Goal: Task Accomplishment & Management: Manage account settings

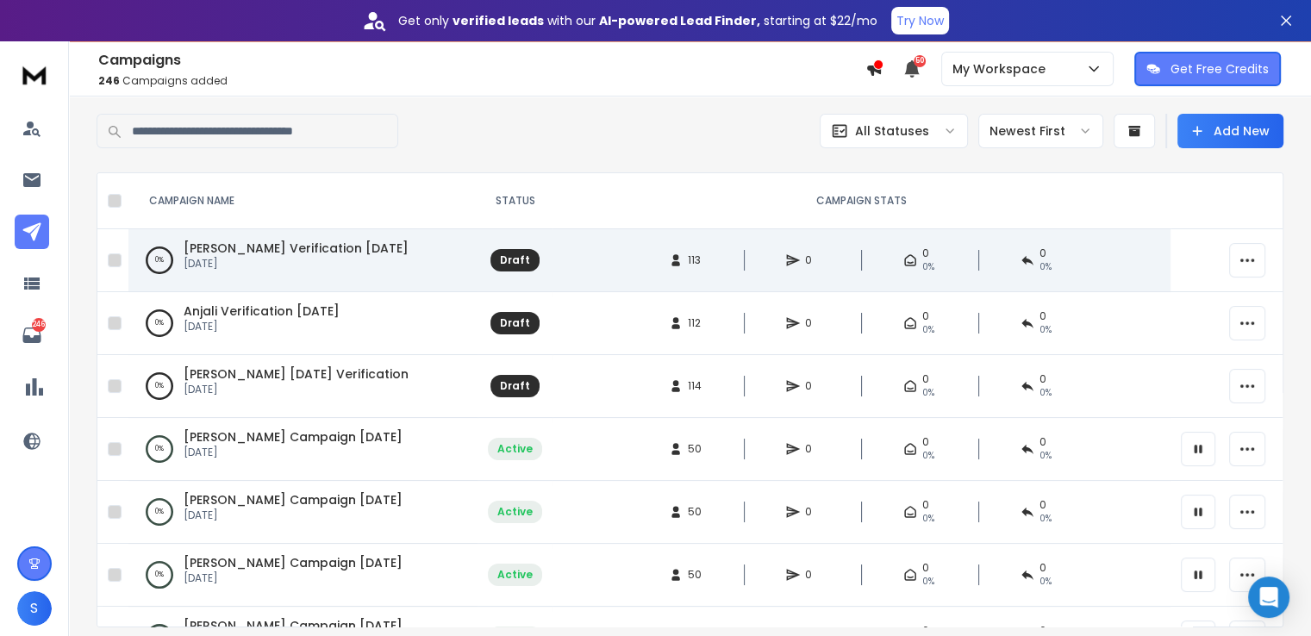
click at [202, 246] on span "[PERSON_NAME] Verification [DATE]" at bounding box center [296, 248] width 225 height 17
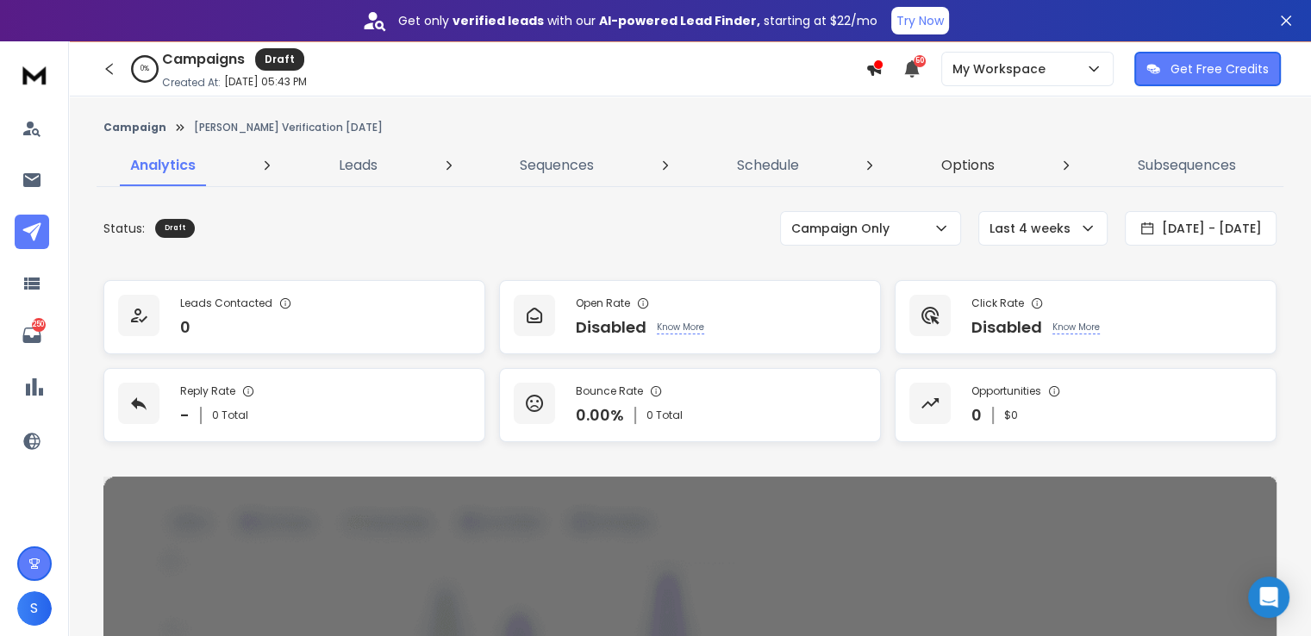
click at [938, 165] on link "Options" at bounding box center [968, 165] width 74 height 41
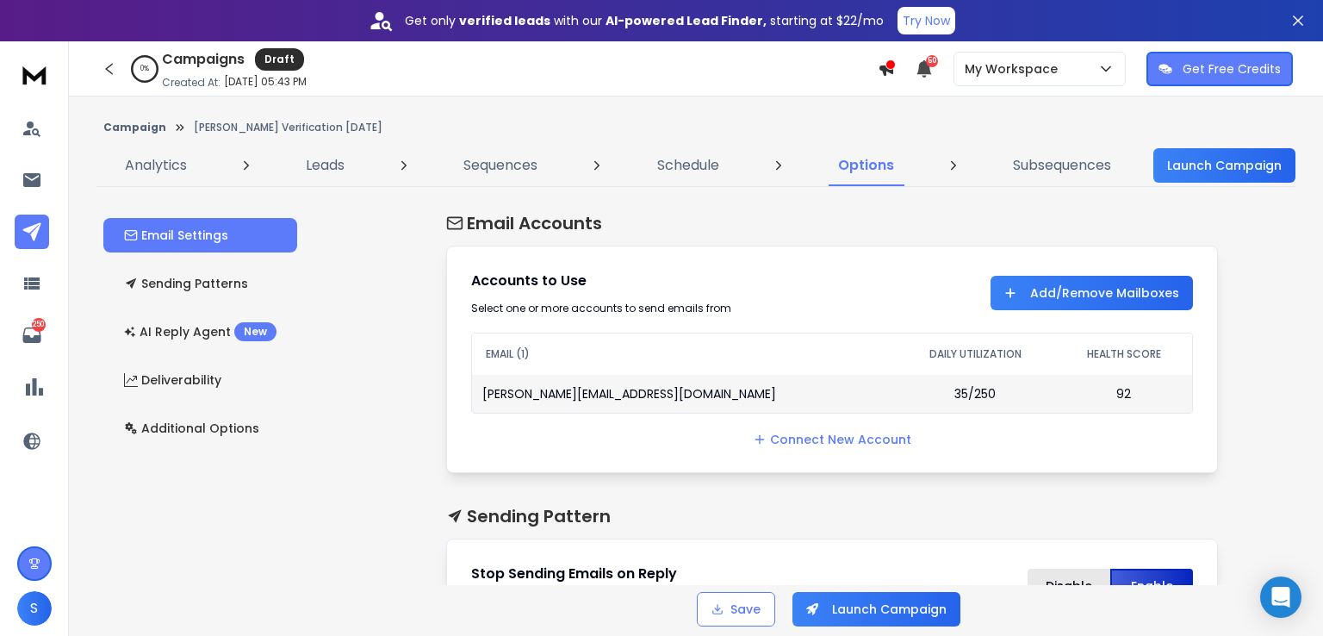
click at [836, 618] on button "Launch Campaign" at bounding box center [877, 609] width 168 height 34
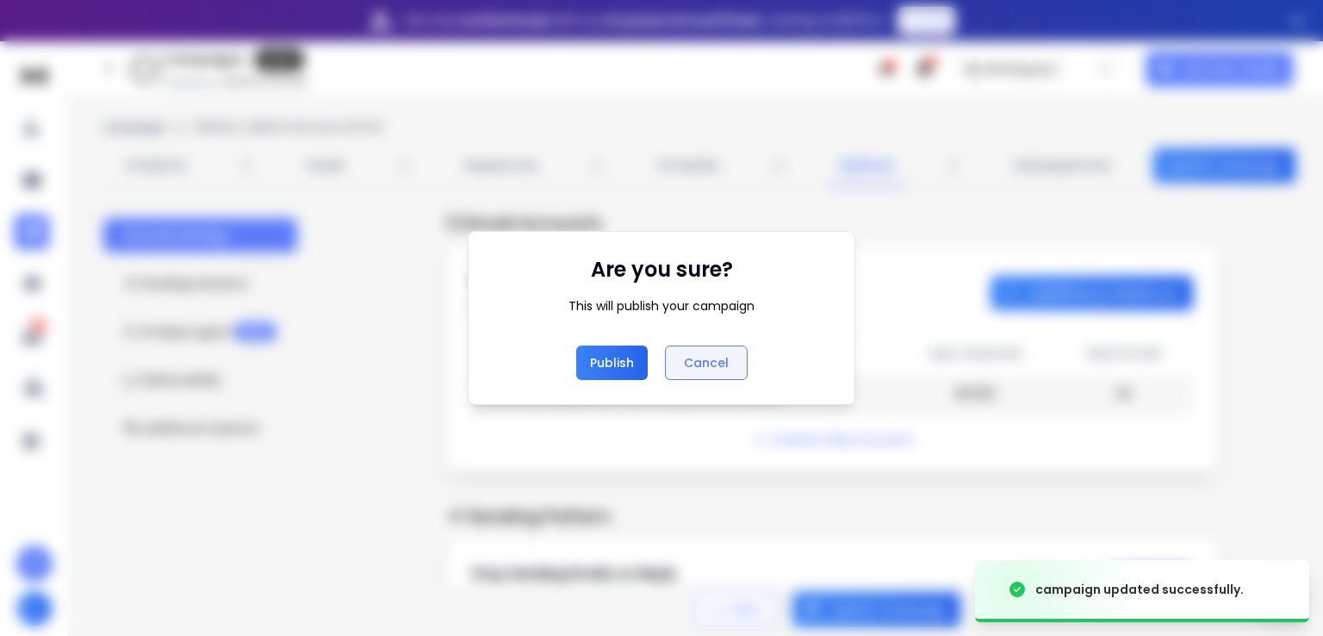
click at [612, 368] on button "Publish" at bounding box center [612, 363] width 72 height 34
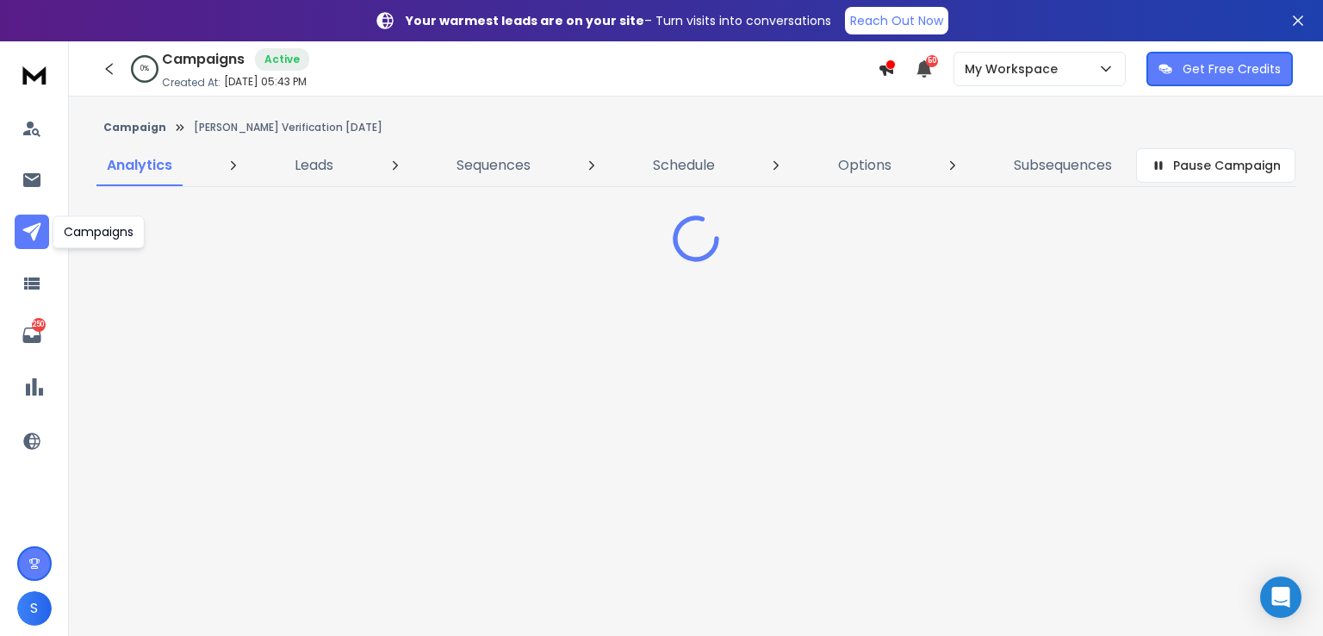
click at [43, 225] on link at bounding box center [32, 232] width 34 height 34
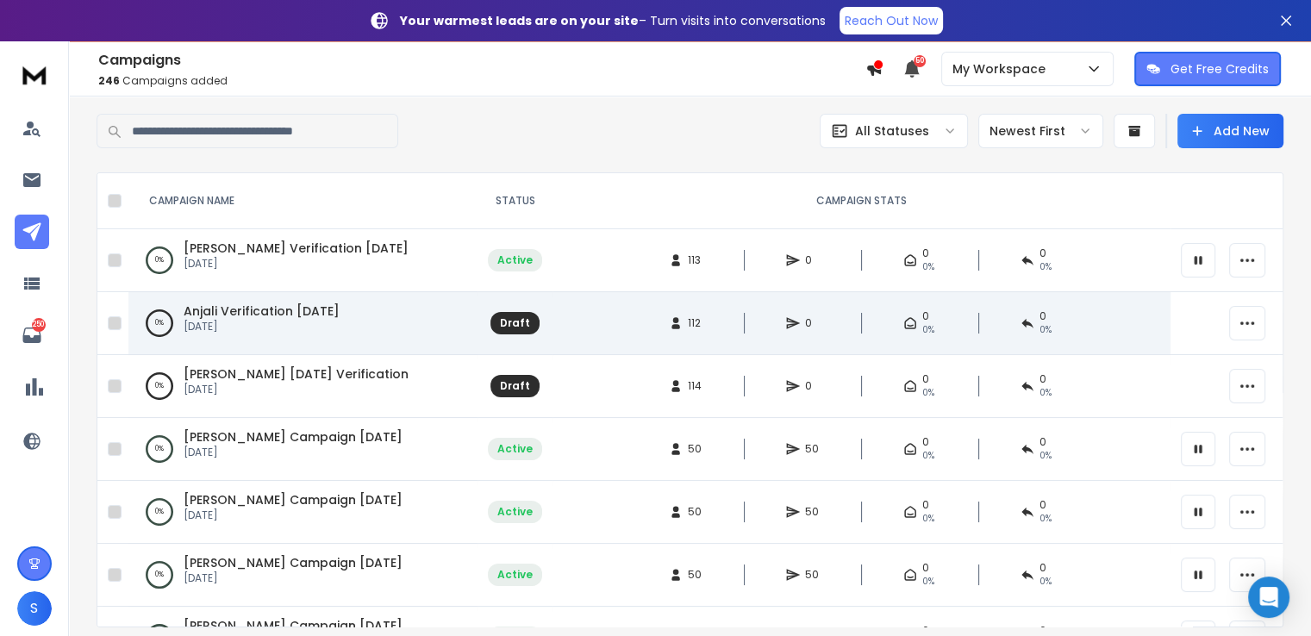
click at [500, 325] on div "Draft" at bounding box center [515, 323] width 30 height 14
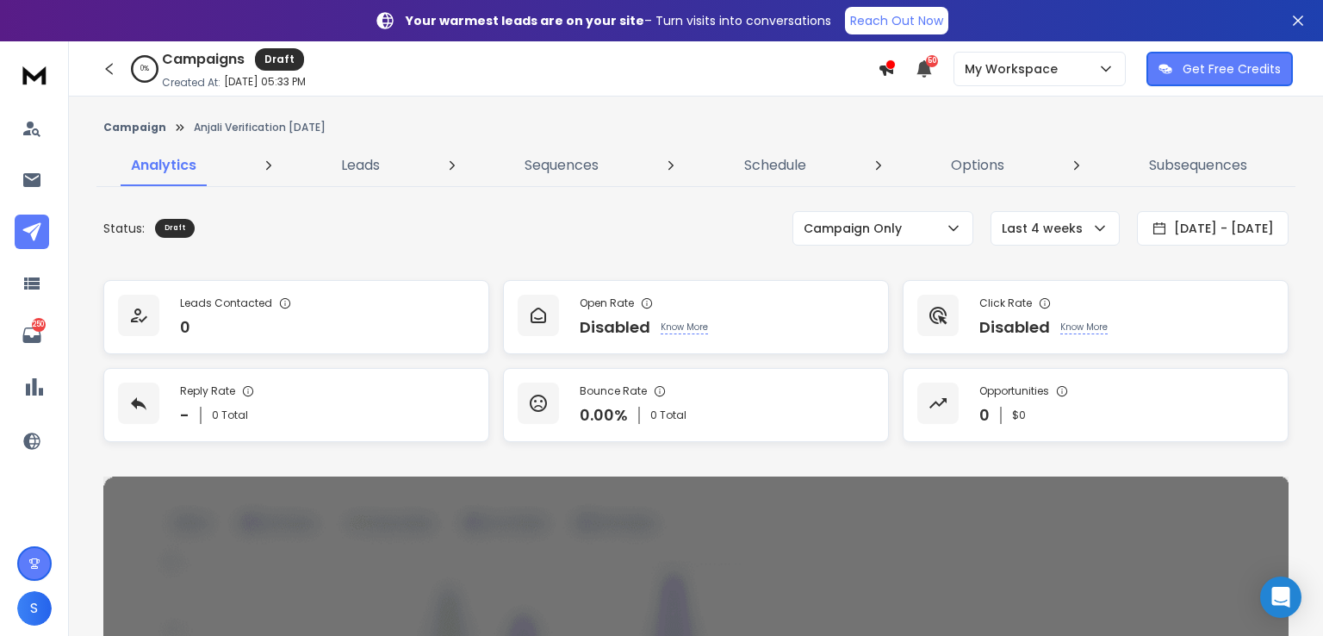
click at [862, 163] on div "Analytics Leads Sequences Schedule Options Subsequences" at bounding box center [689, 165] width 1186 height 41
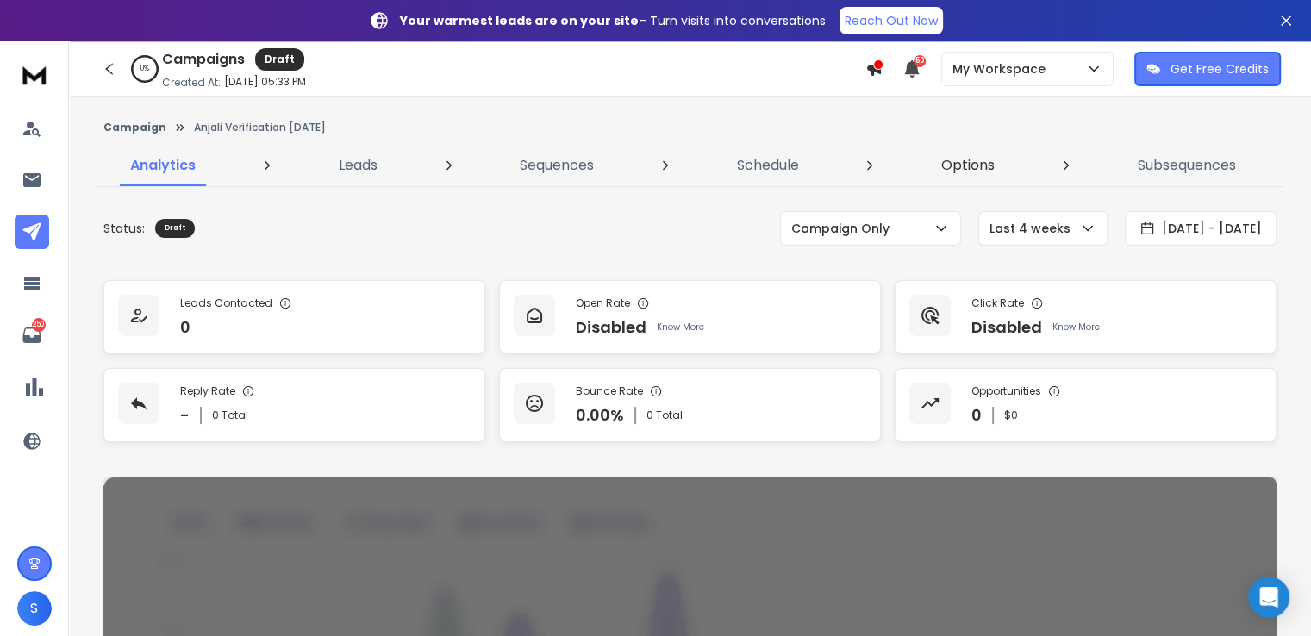
click at [962, 161] on p "Options" at bounding box center [967, 165] width 53 height 21
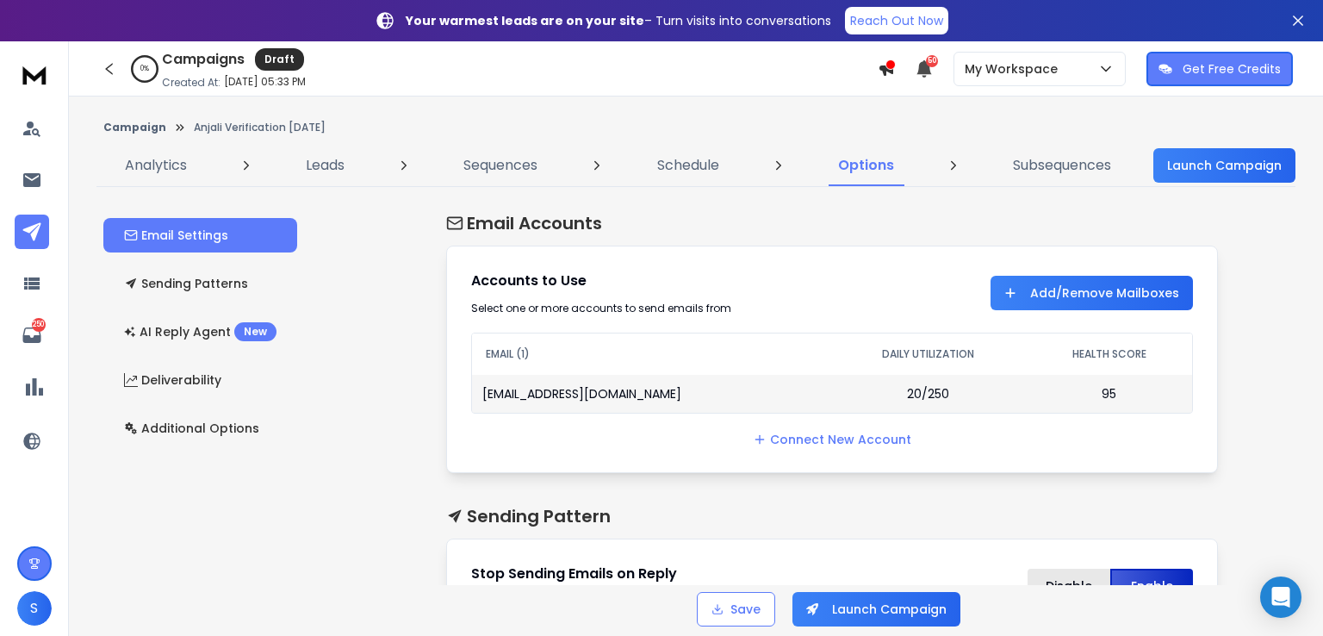
click at [844, 604] on button "Launch Campaign" at bounding box center [877, 609] width 168 height 34
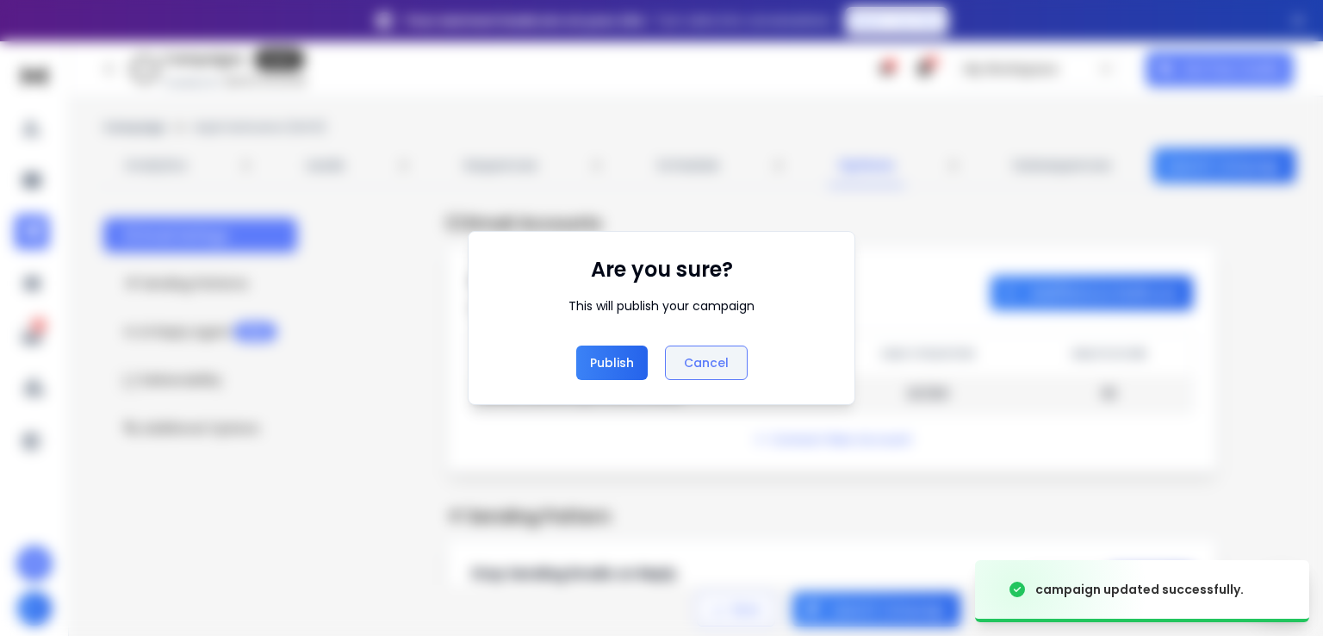
click at [631, 355] on button "Publish" at bounding box center [612, 363] width 72 height 34
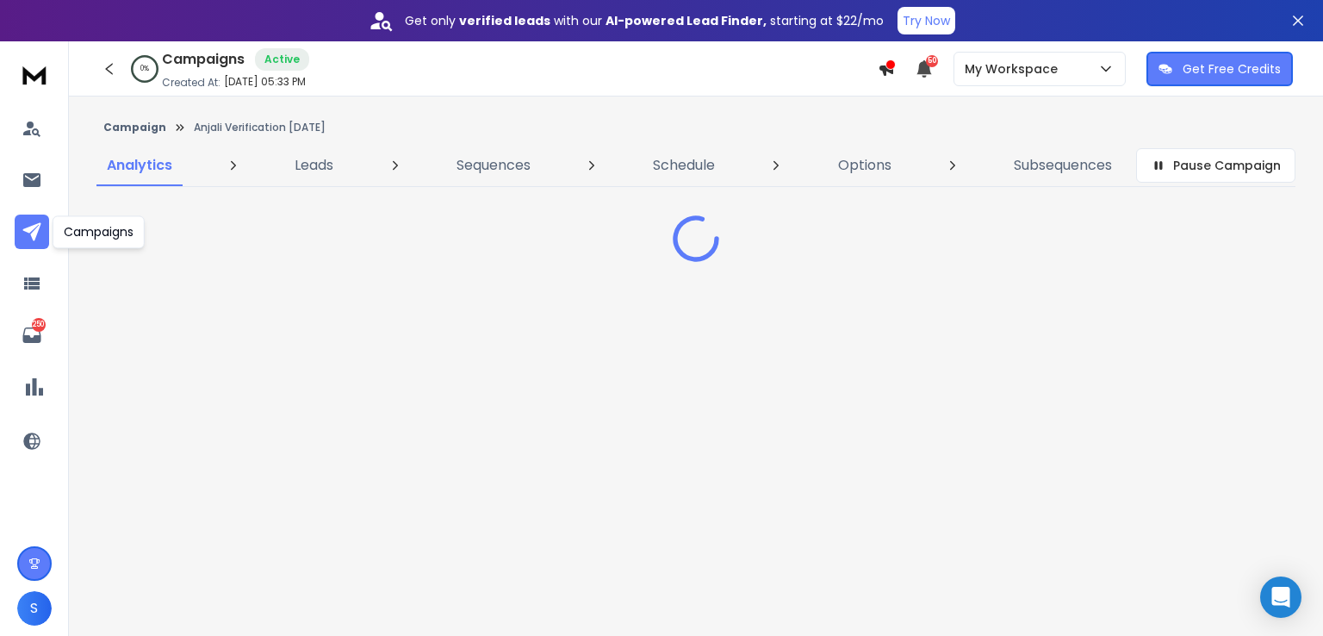
click at [29, 228] on icon at bounding box center [31, 231] width 18 height 18
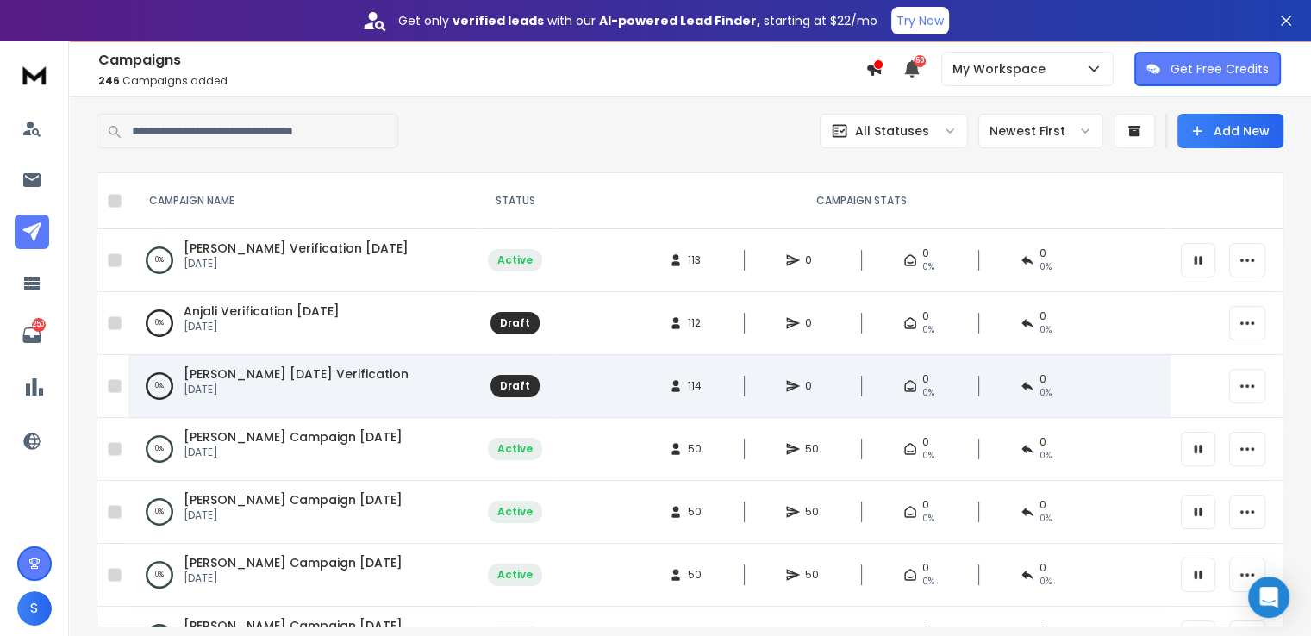
click at [500, 383] on div "Draft" at bounding box center [515, 386] width 30 height 14
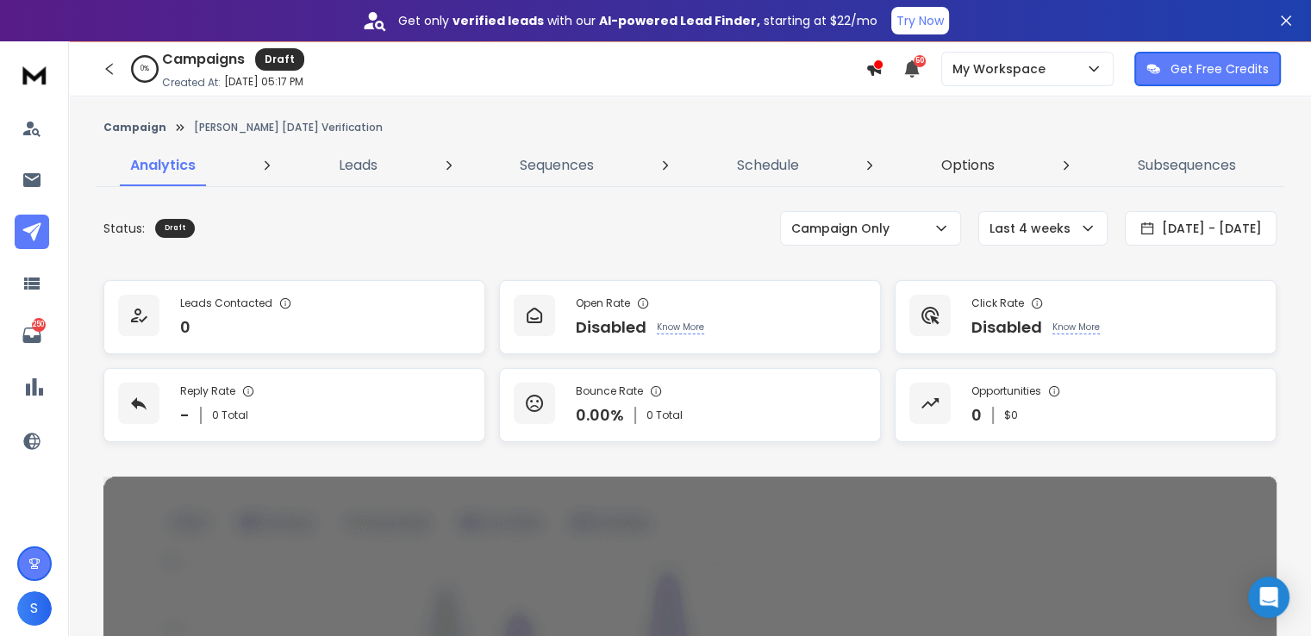
click at [970, 176] on link "Options" at bounding box center [968, 165] width 74 height 41
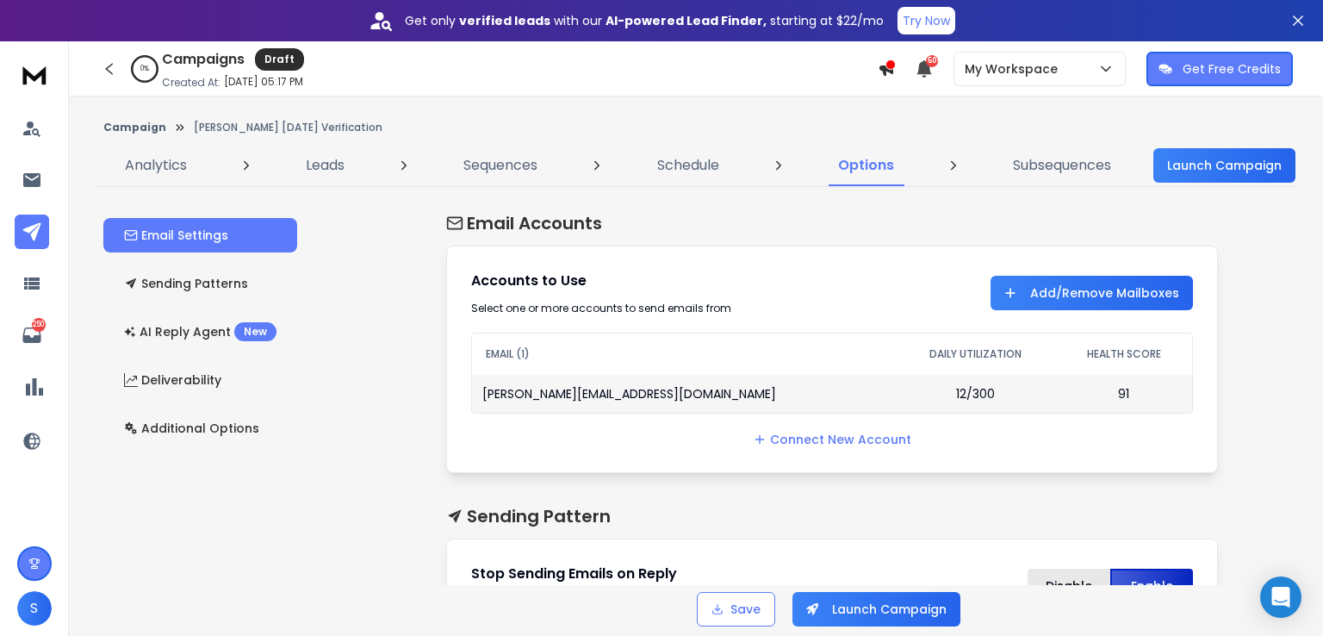
click at [831, 607] on button "Launch Campaign" at bounding box center [877, 609] width 168 height 34
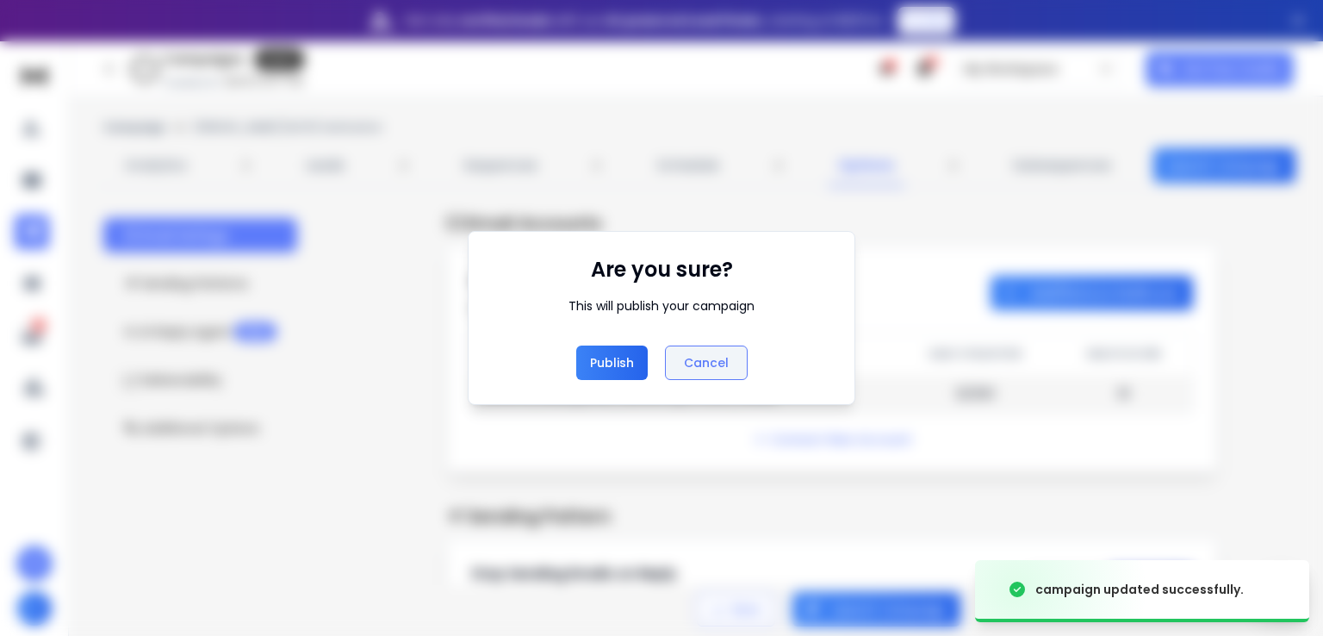
click at [607, 356] on button "Publish" at bounding box center [612, 363] width 72 height 34
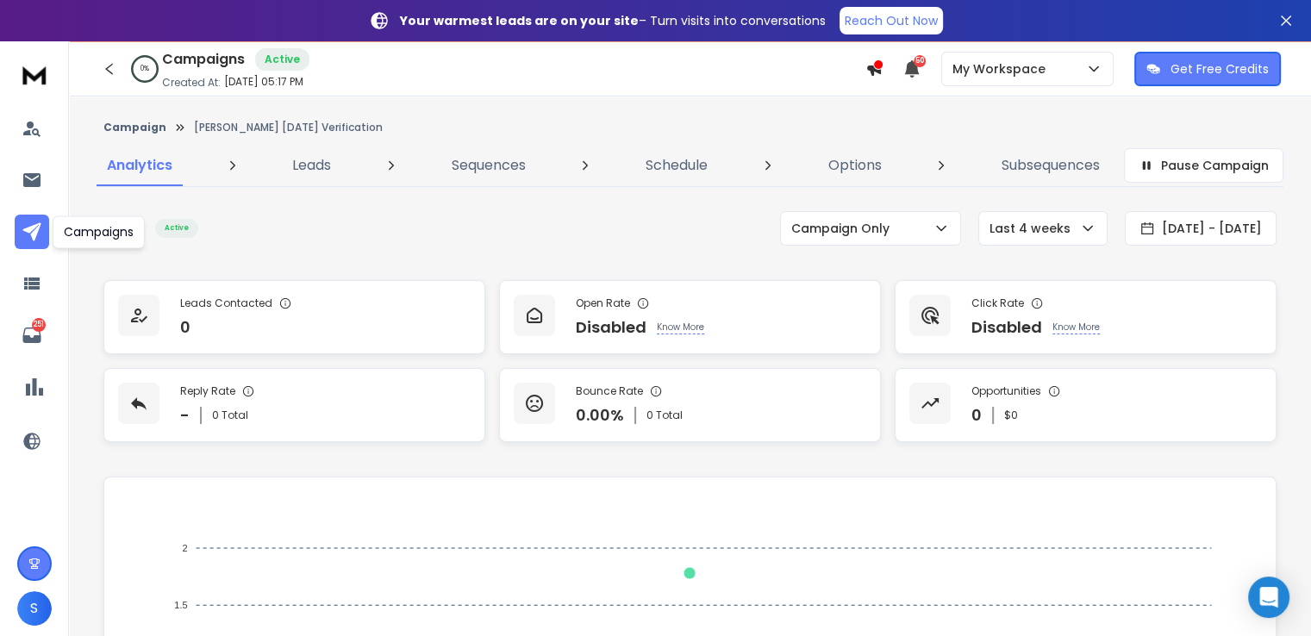
click at [39, 228] on icon at bounding box center [32, 231] width 21 height 21
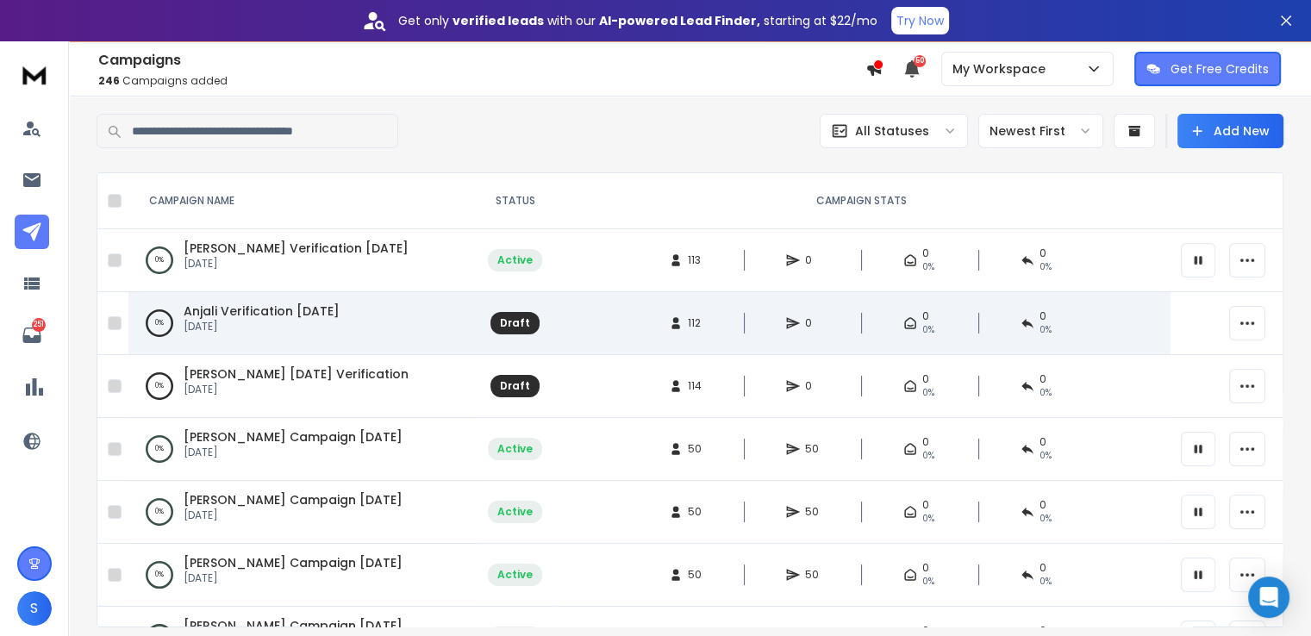
click at [278, 309] on span "Anjali Verification [DATE]" at bounding box center [262, 310] width 156 height 17
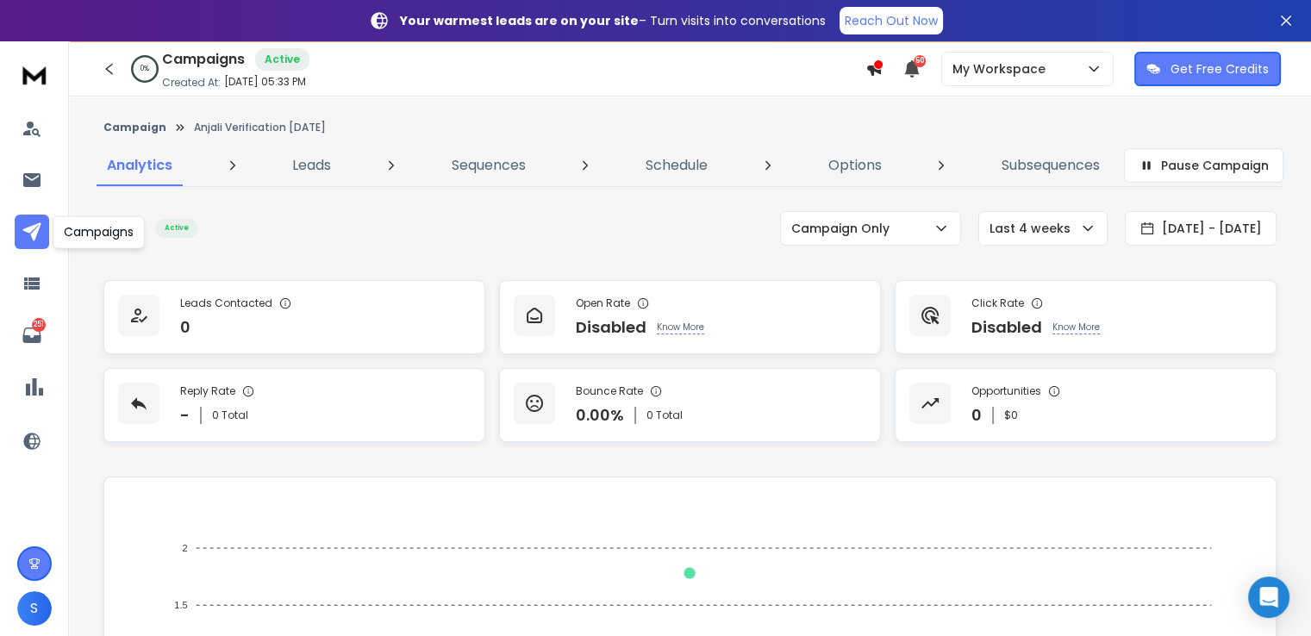
click at [22, 228] on icon at bounding box center [32, 231] width 21 height 21
